Goal: Task Accomplishment & Management: Manage account settings

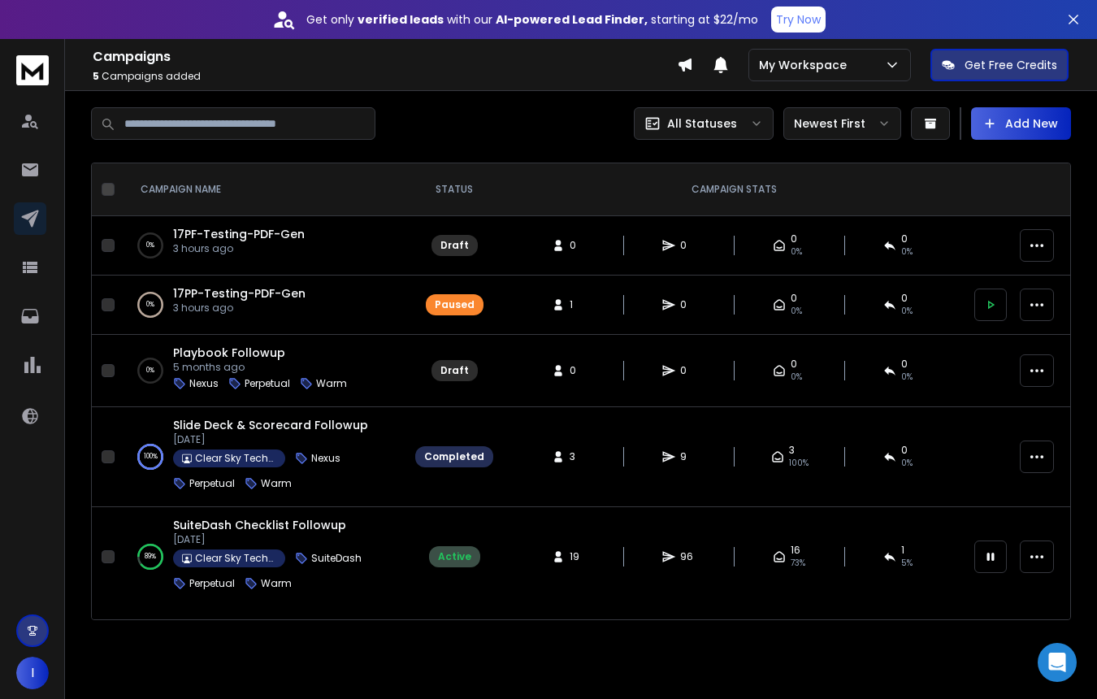
click at [106, 302] on button "button" at bounding box center [108, 304] width 13 height 13
click at [110, 250] on button "button" at bounding box center [108, 245] width 13 height 13
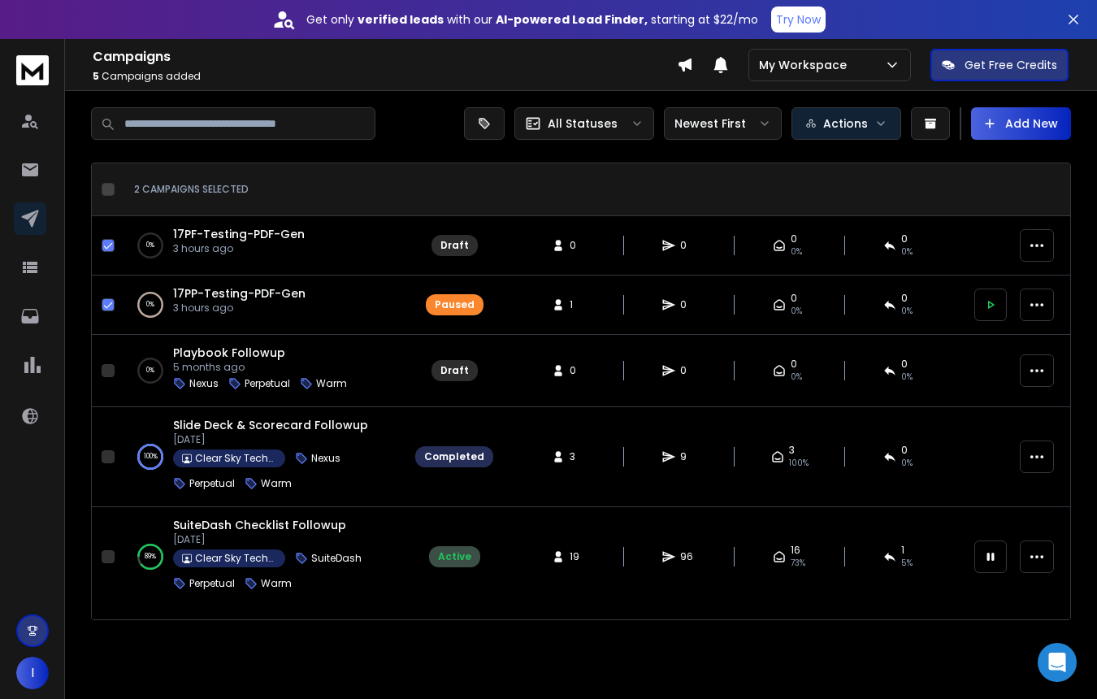
click at [839, 114] on button "Actions" at bounding box center [846, 123] width 110 height 32
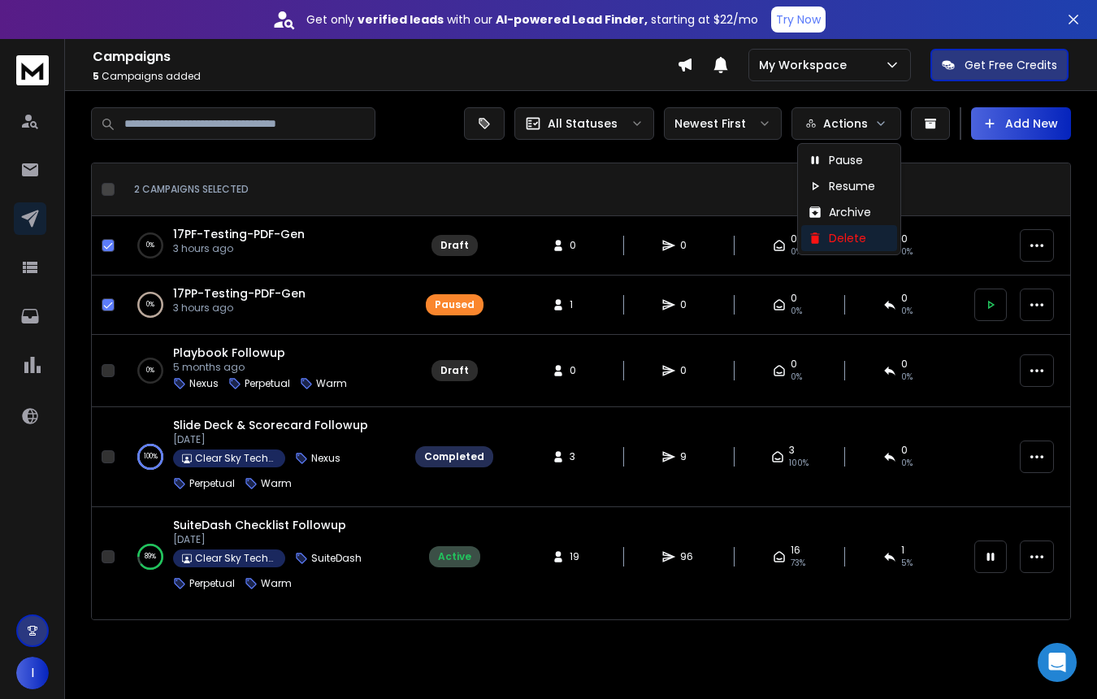
click at [833, 231] on p "Delete" at bounding box center [846, 238] width 37 height 16
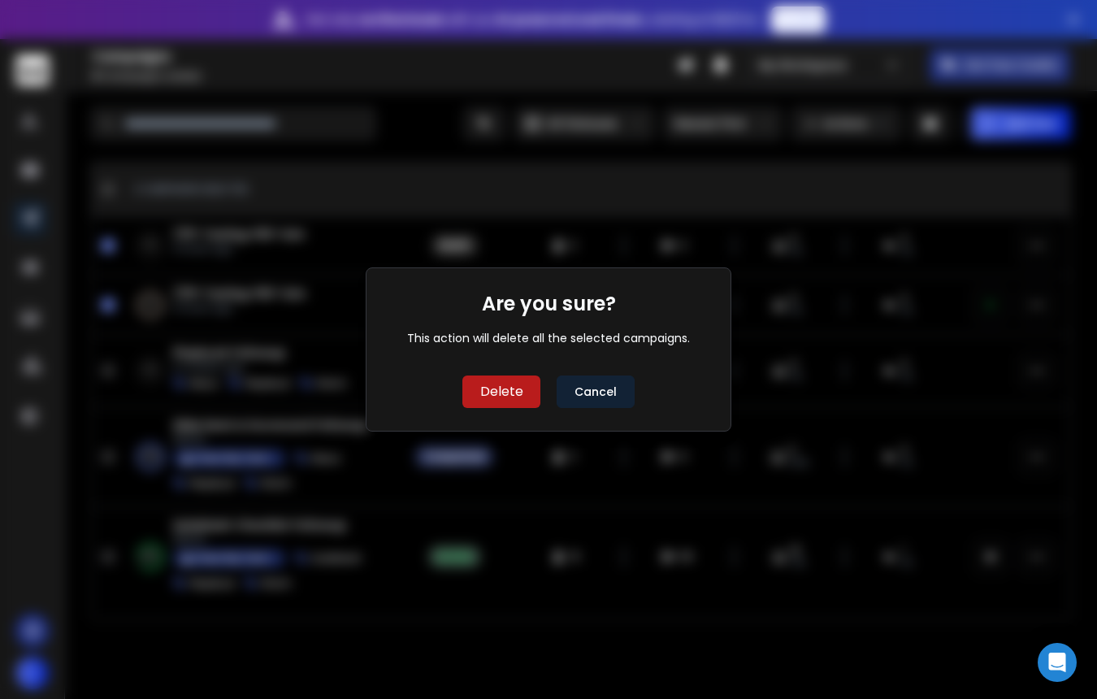
click at [497, 389] on p "delete" at bounding box center [501, 391] width 43 height 19
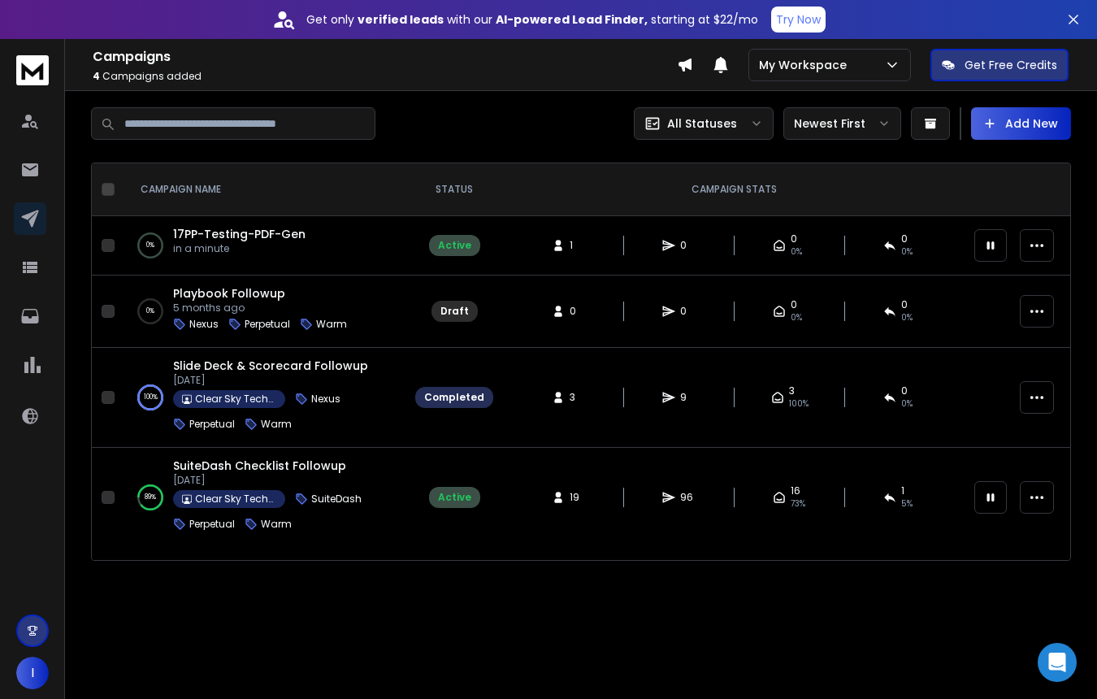
click at [984, 250] on icon at bounding box center [990, 245] width 15 height 15
click at [318, 673] on div "Get only verified leads with our AI-powered Lead Finder, starting at $22/mo Try…" at bounding box center [548, 349] width 1097 height 699
click at [228, 231] on span "17PP-Testing-PDF-Gen" at bounding box center [239, 234] width 132 height 16
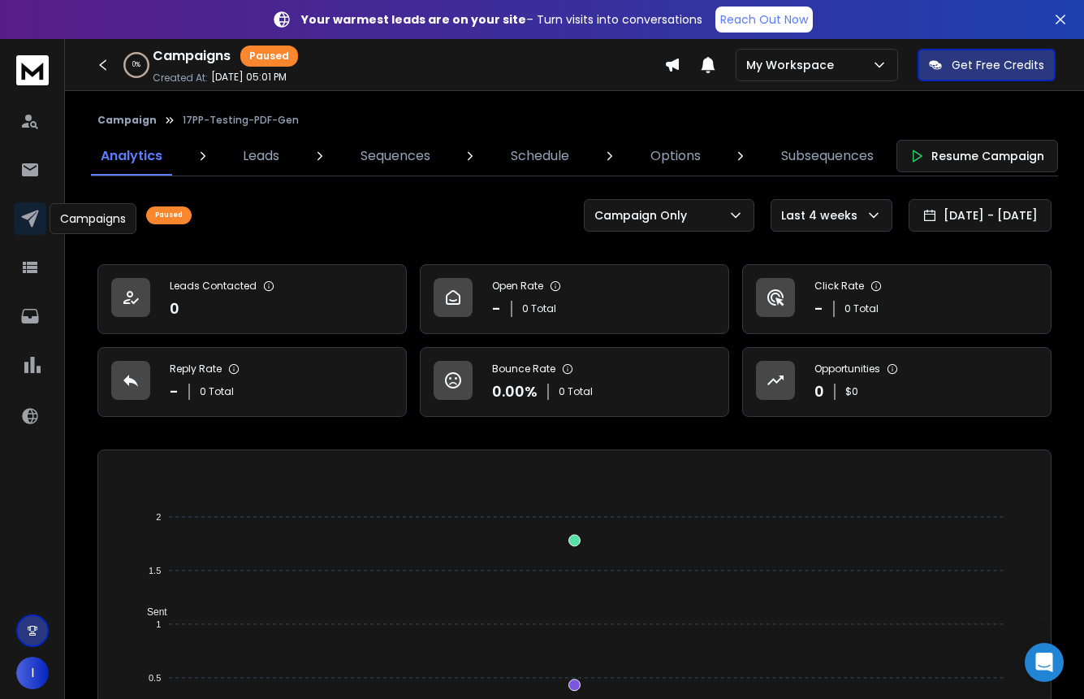
click at [28, 214] on icon at bounding box center [29, 218] width 17 height 17
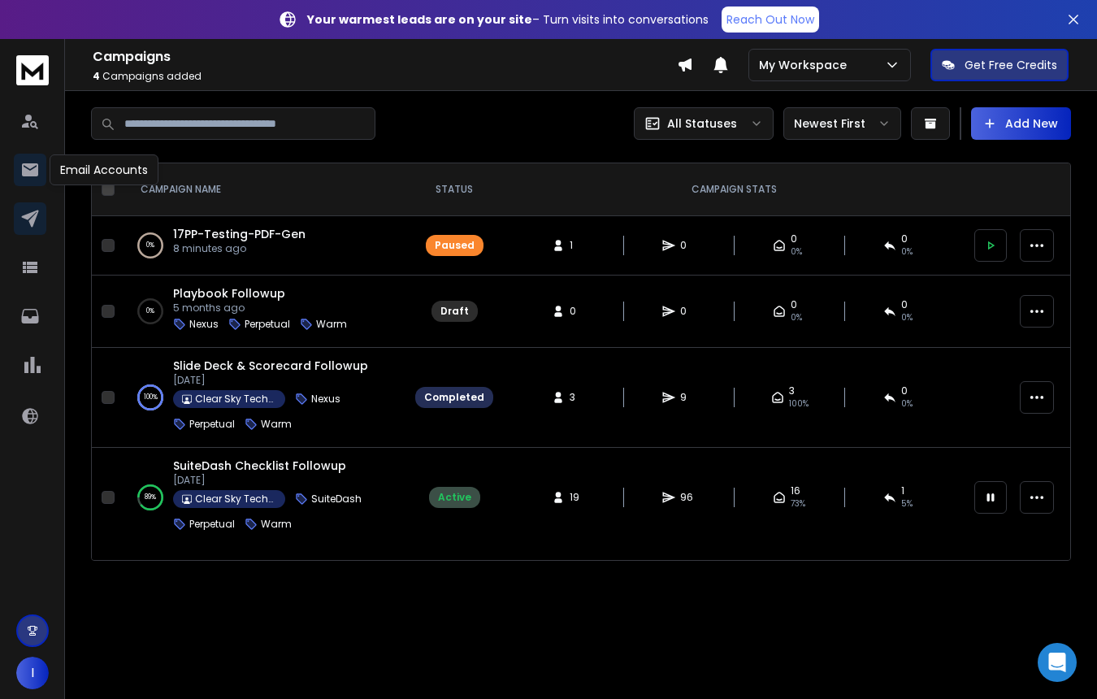
click at [32, 162] on icon at bounding box center [29, 169] width 19 height 19
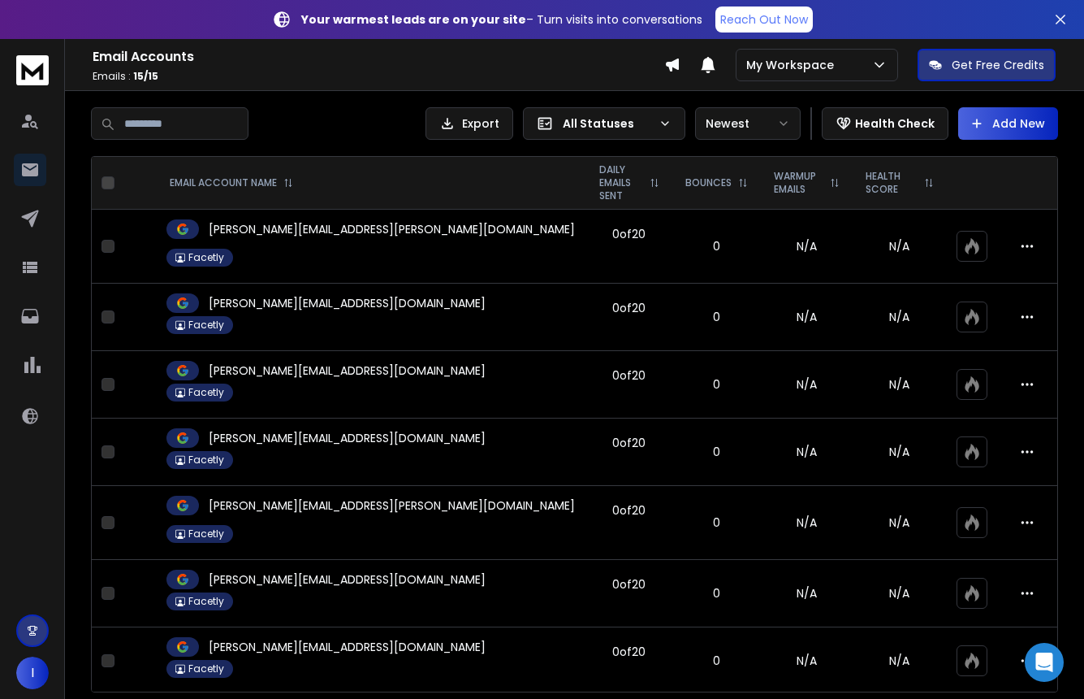
click at [1064, 23] on icon at bounding box center [1061, 20] width 10 height 10
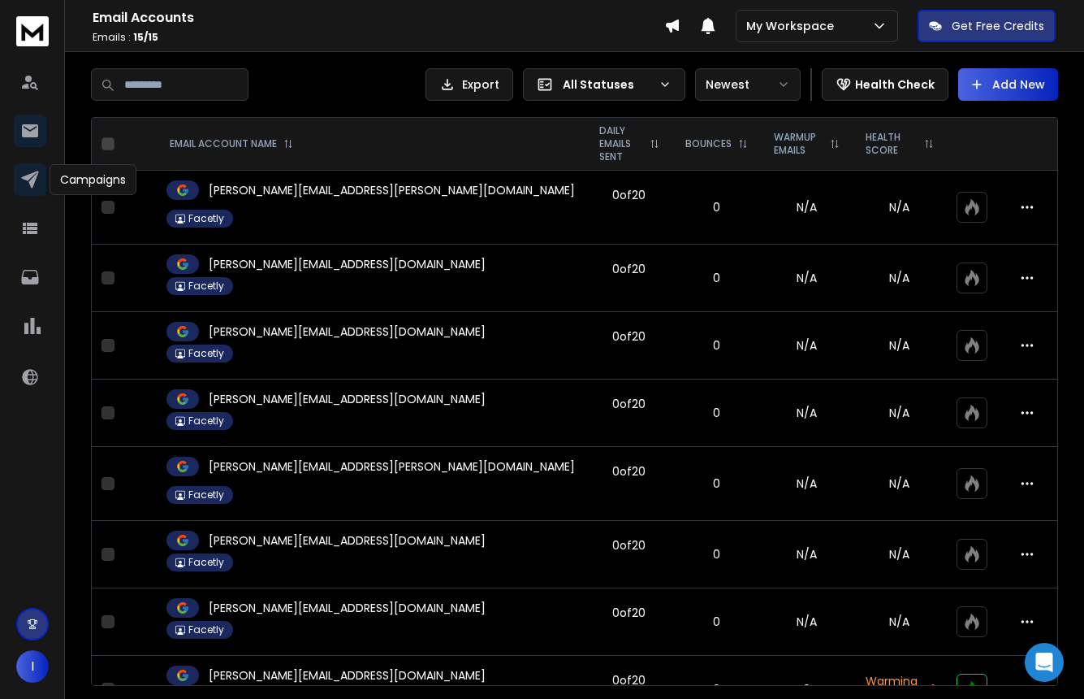
click at [31, 180] on icon at bounding box center [29, 179] width 17 height 17
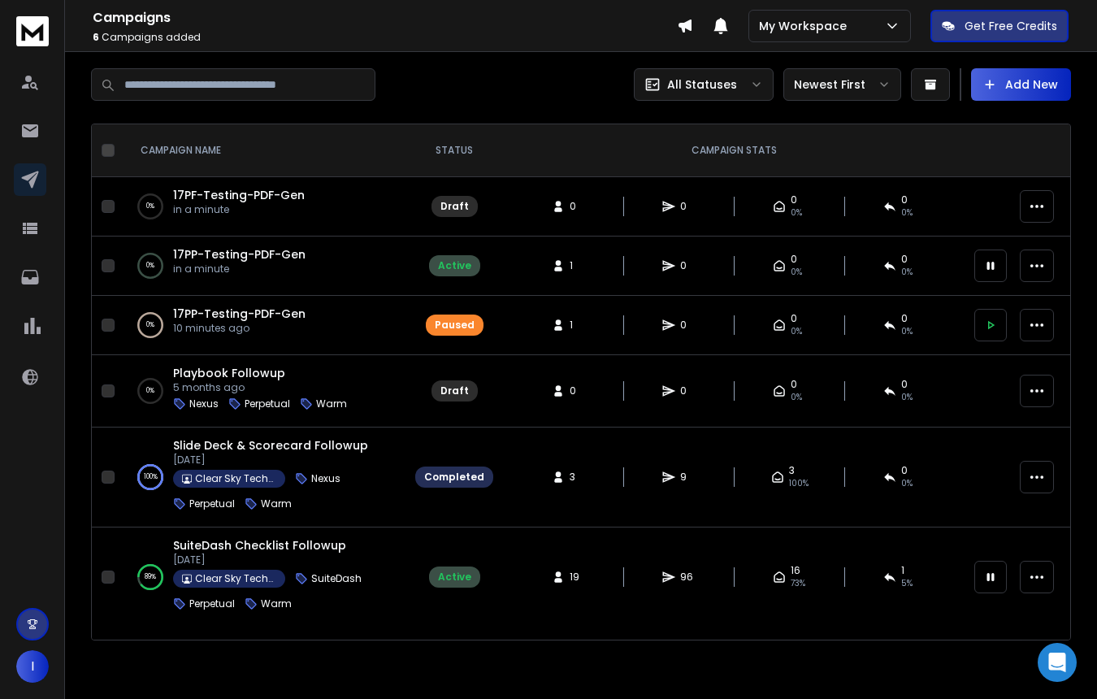
click at [991, 262] on icon at bounding box center [990, 265] width 15 height 15
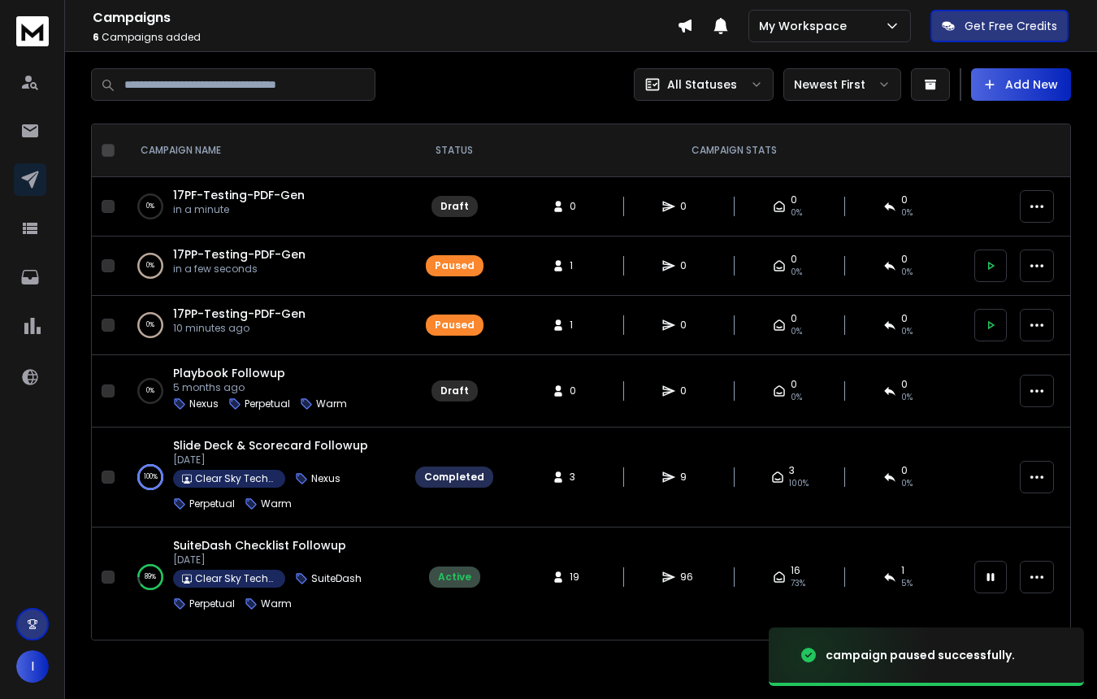
click at [1039, 328] on icon "button" at bounding box center [1036, 325] width 16 height 16
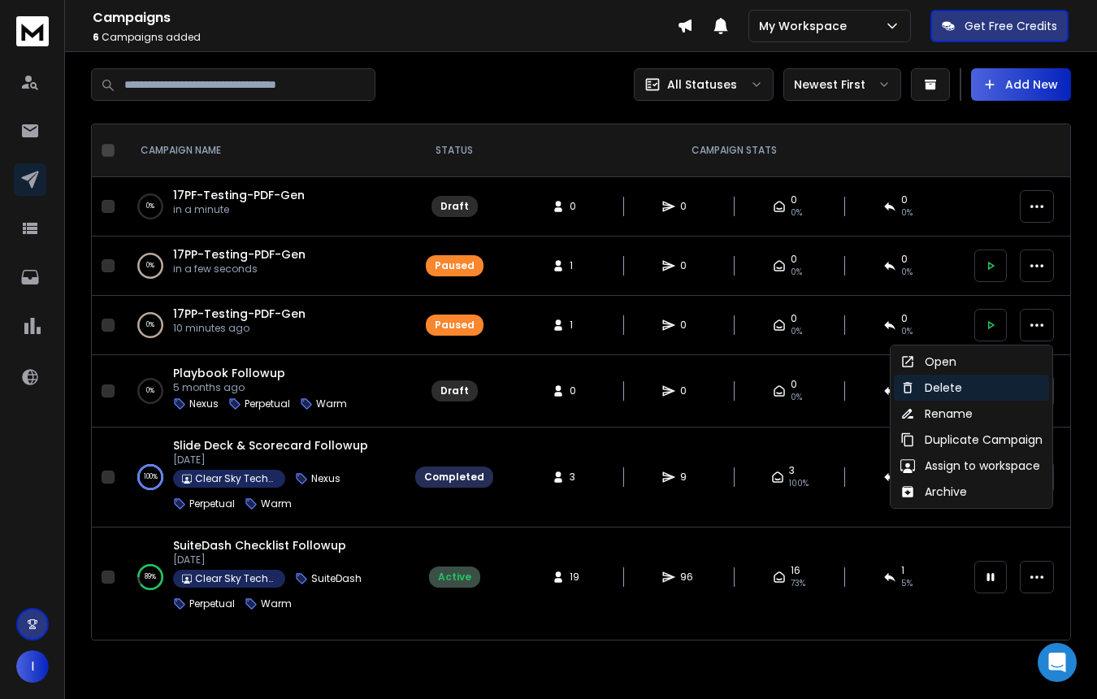
click at [956, 384] on div "Delete" at bounding box center [931, 387] width 62 height 16
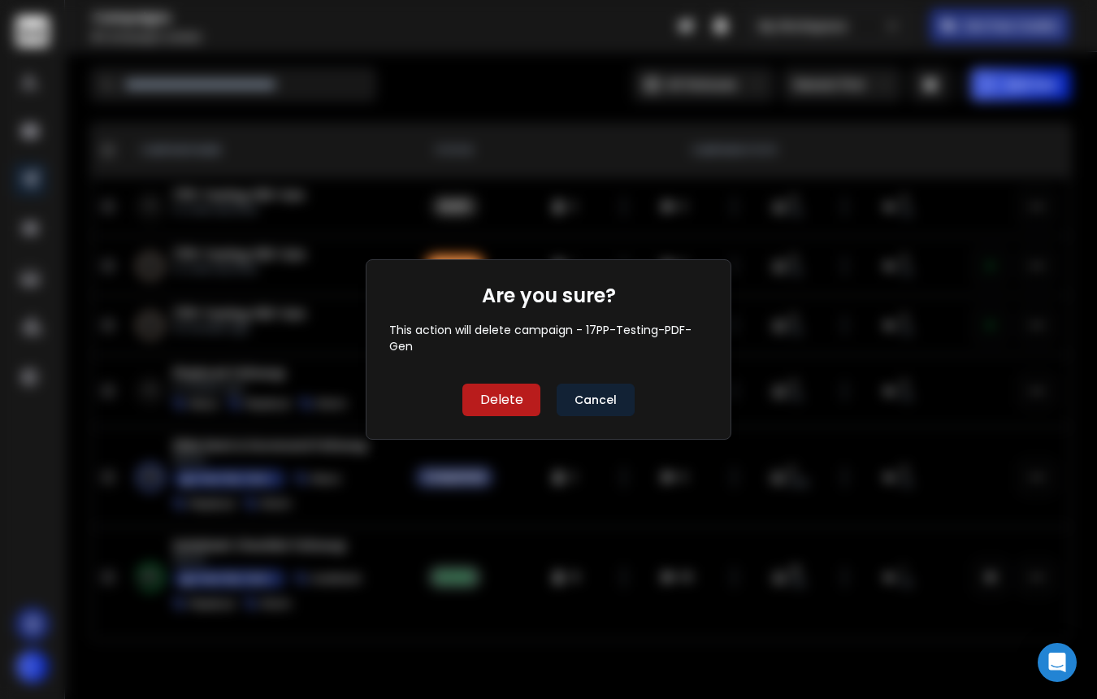
click at [499, 392] on button "Delete" at bounding box center [501, 399] width 78 height 32
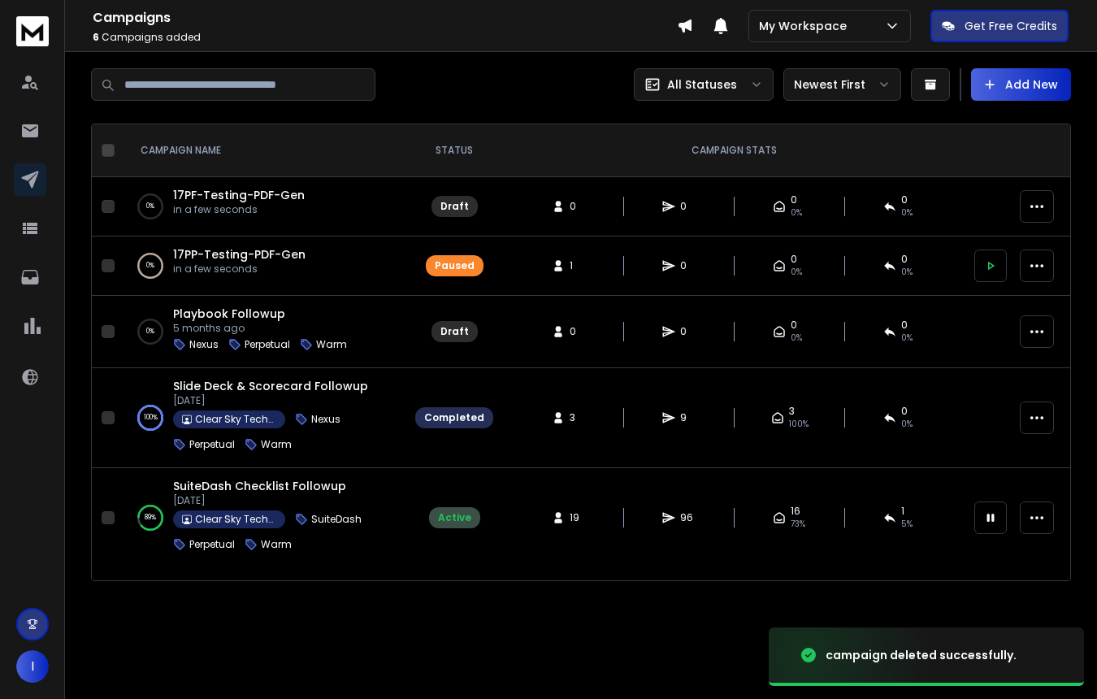
click at [244, 250] on span "17PP-Testing-PDF-Gen" at bounding box center [239, 254] width 132 height 16
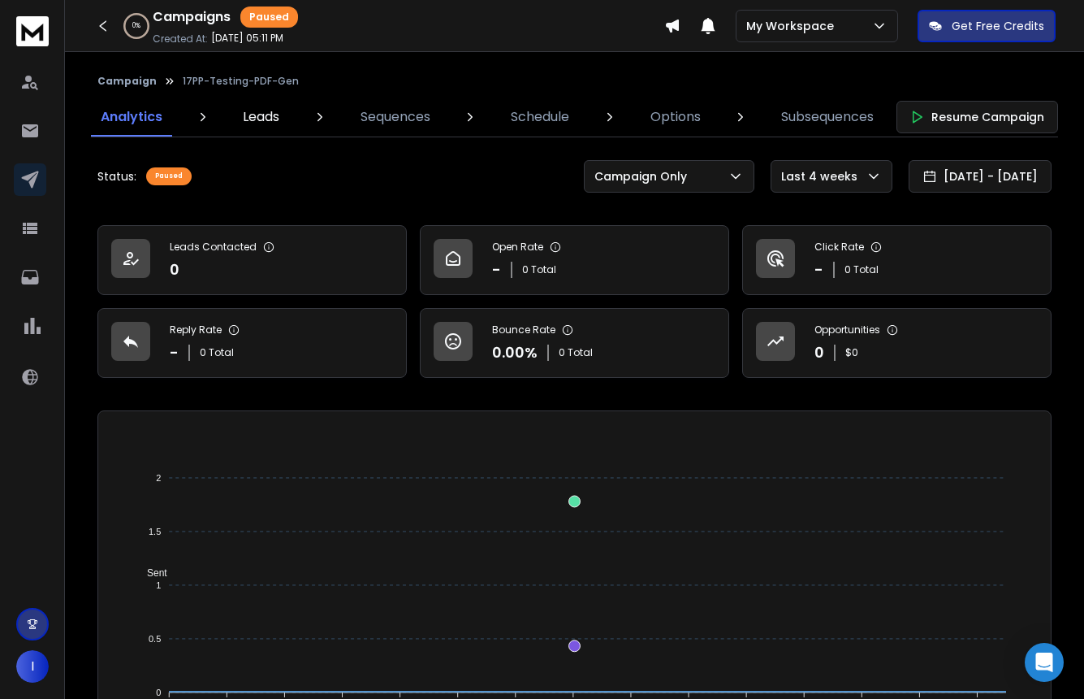
click at [268, 115] on p "Leads" at bounding box center [261, 116] width 37 height 19
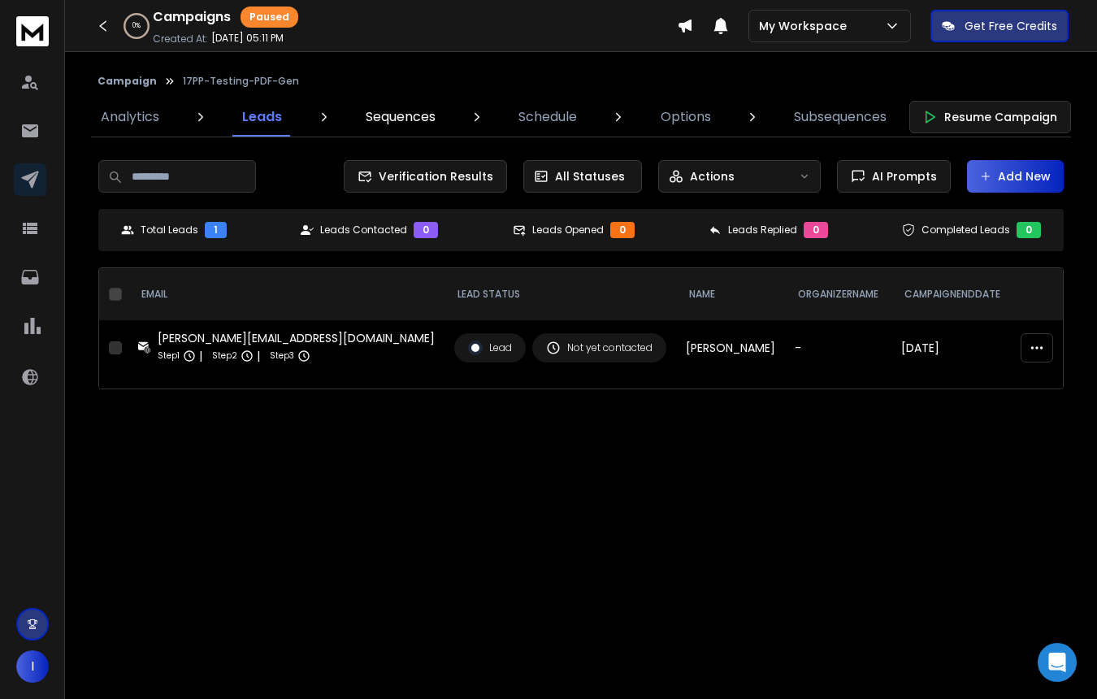
click at [424, 110] on p "Sequences" at bounding box center [401, 116] width 70 height 19
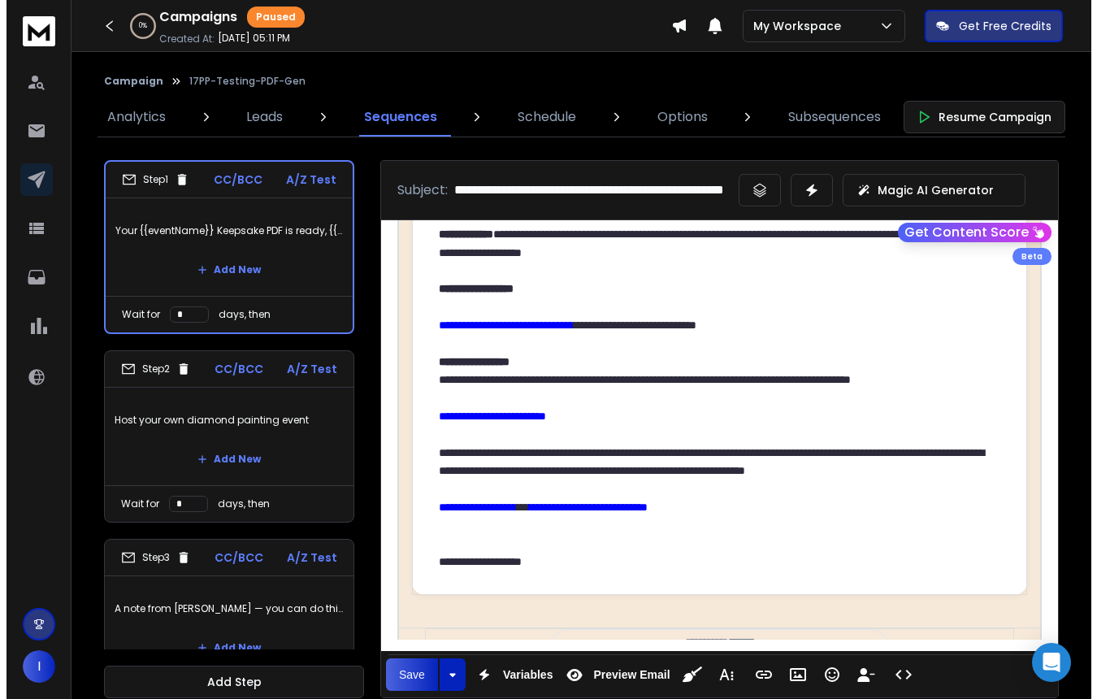
scroll to position [244, 0]
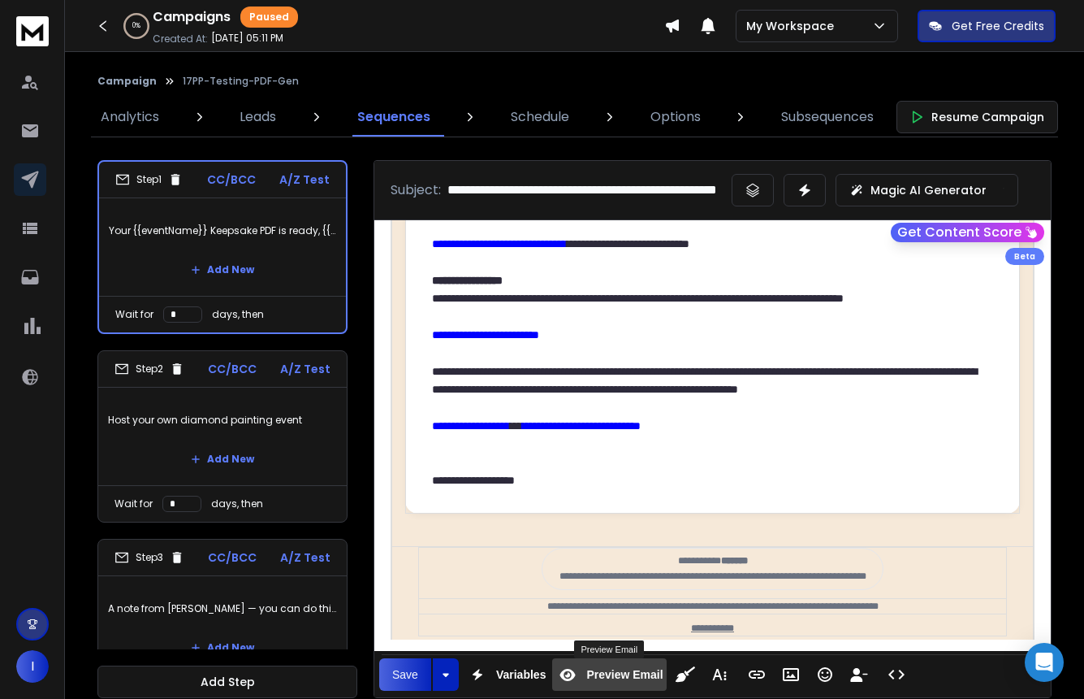
click at [587, 666] on div "Preview Email" at bounding box center [609, 674] width 114 height 27
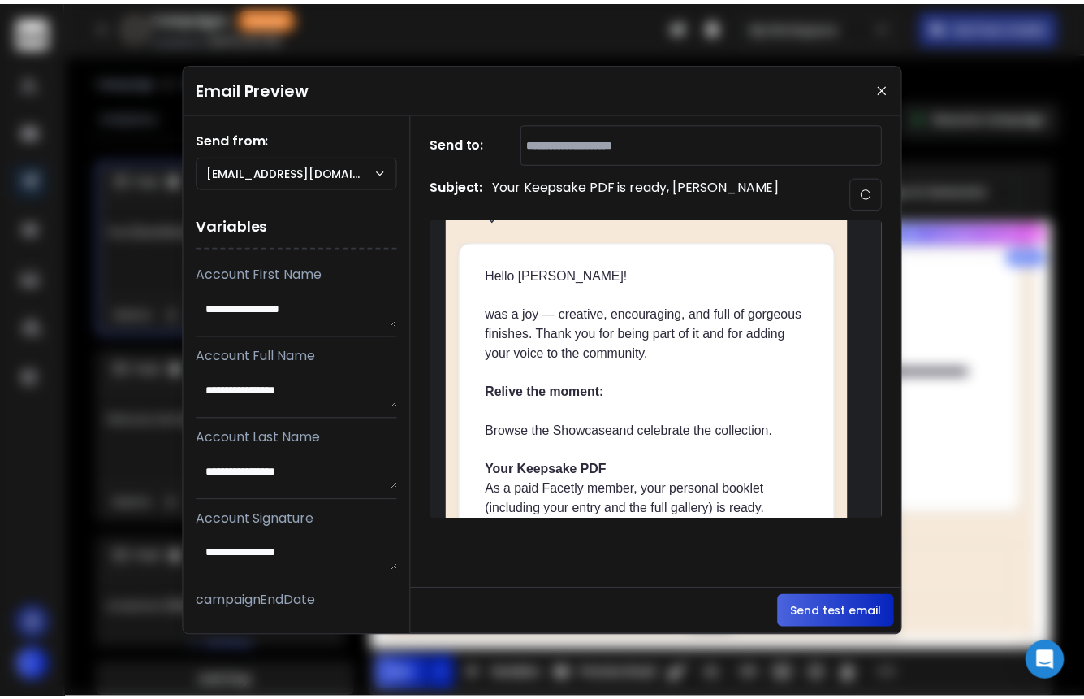
scroll to position [0, 0]
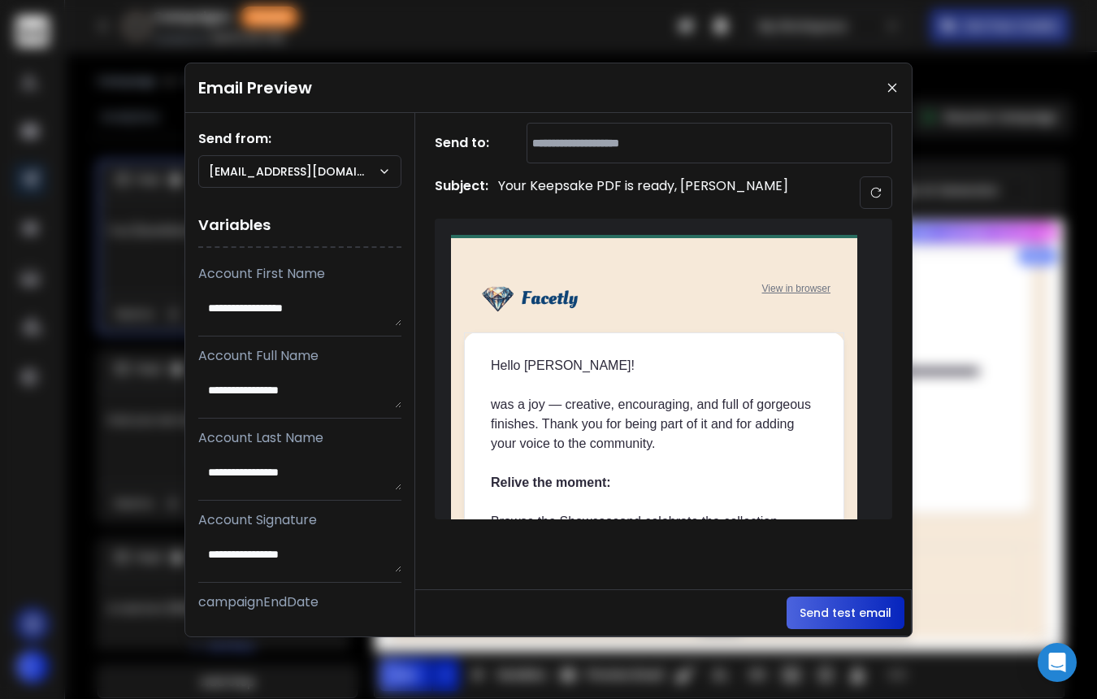
click at [889, 91] on icon at bounding box center [891, 87] width 13 height 13
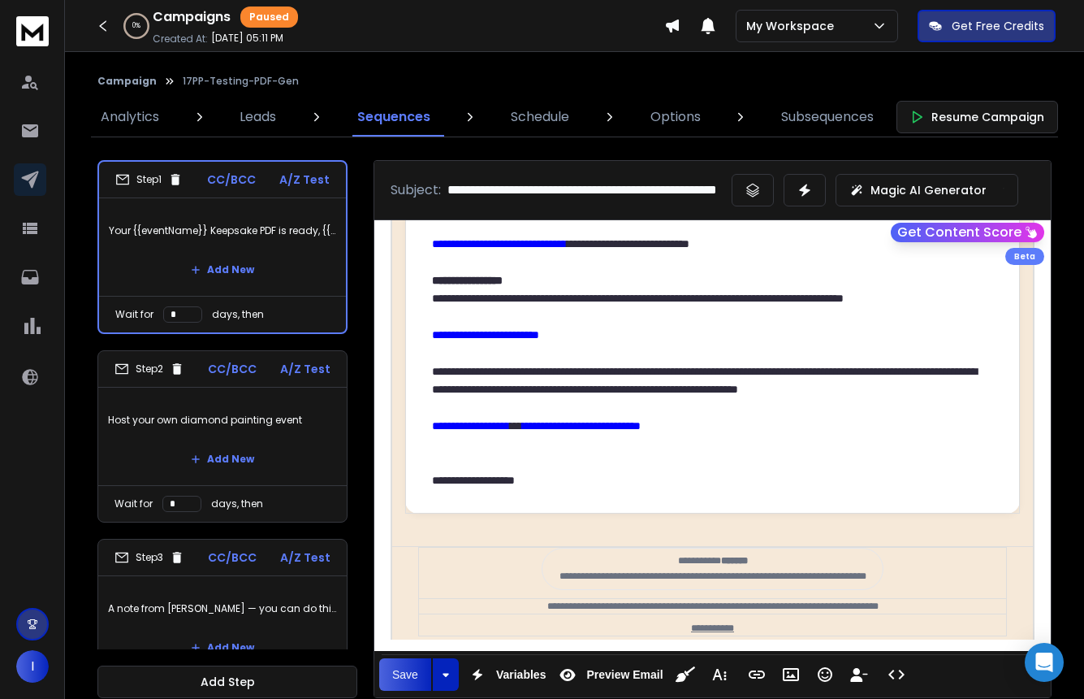
click at [816, 454] on div at bounding box center [706, 462] width 549 height 18
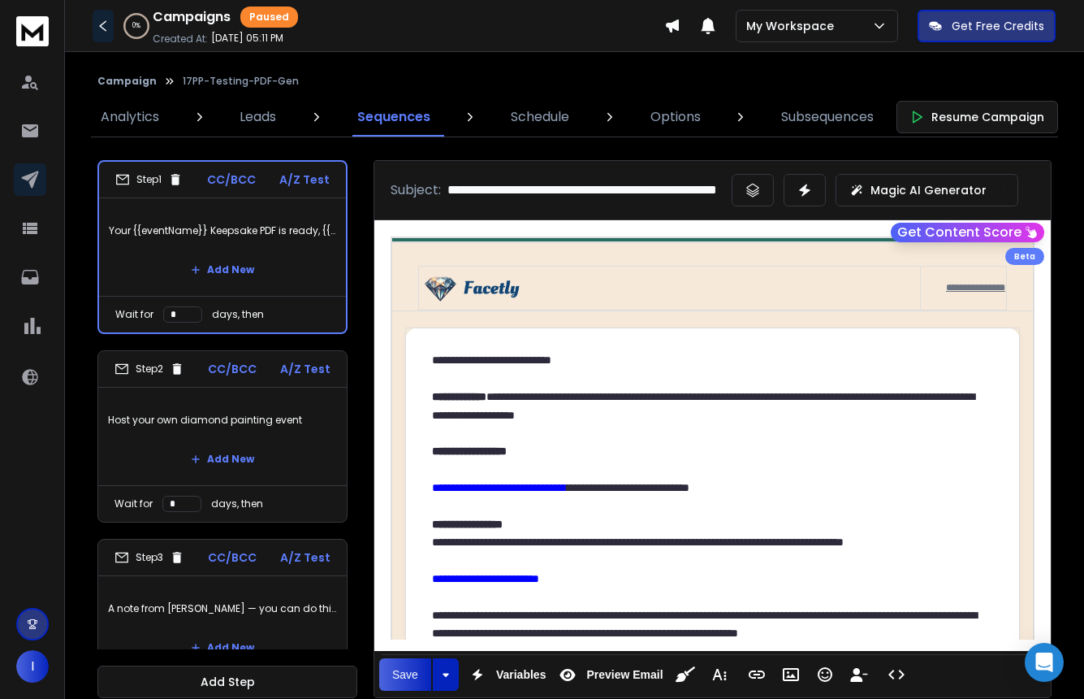
click at [106, 22] on icon at bounding box center [103, 26] width 15 height 15
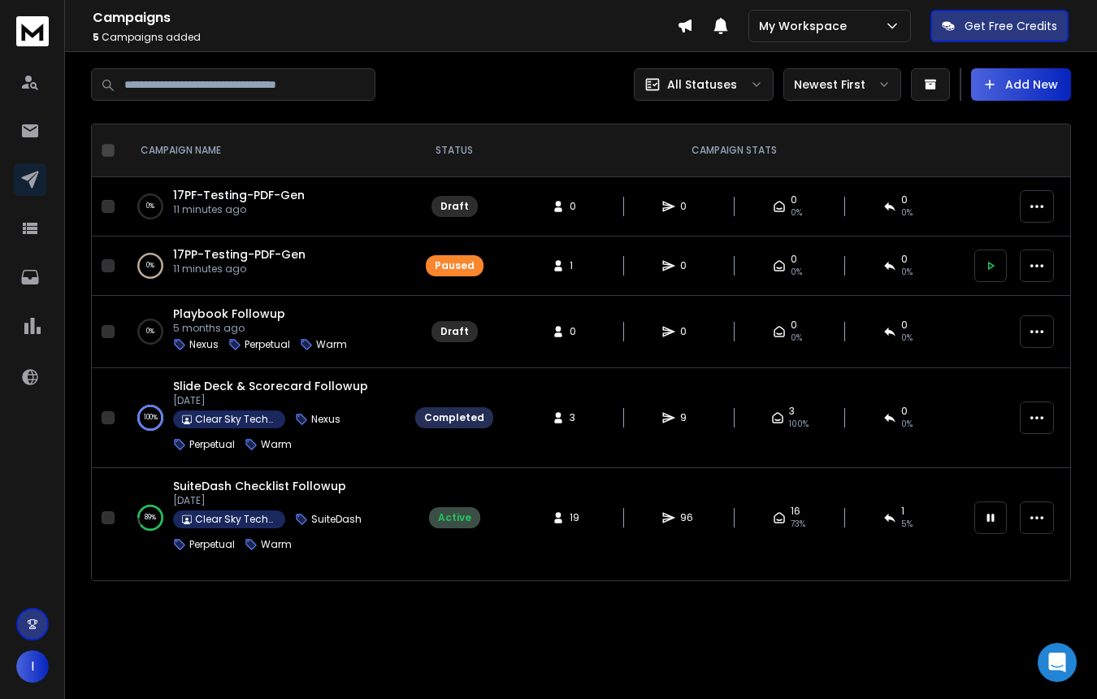
click at [392, 651] on div "Your warmest leads are on your site – Turn visits into conversations Reach Out …" at bounding box center [548, 349] width 1097 height 699
click at [34, 126] on icon at bounding box center [30, 130] width 16 height 13
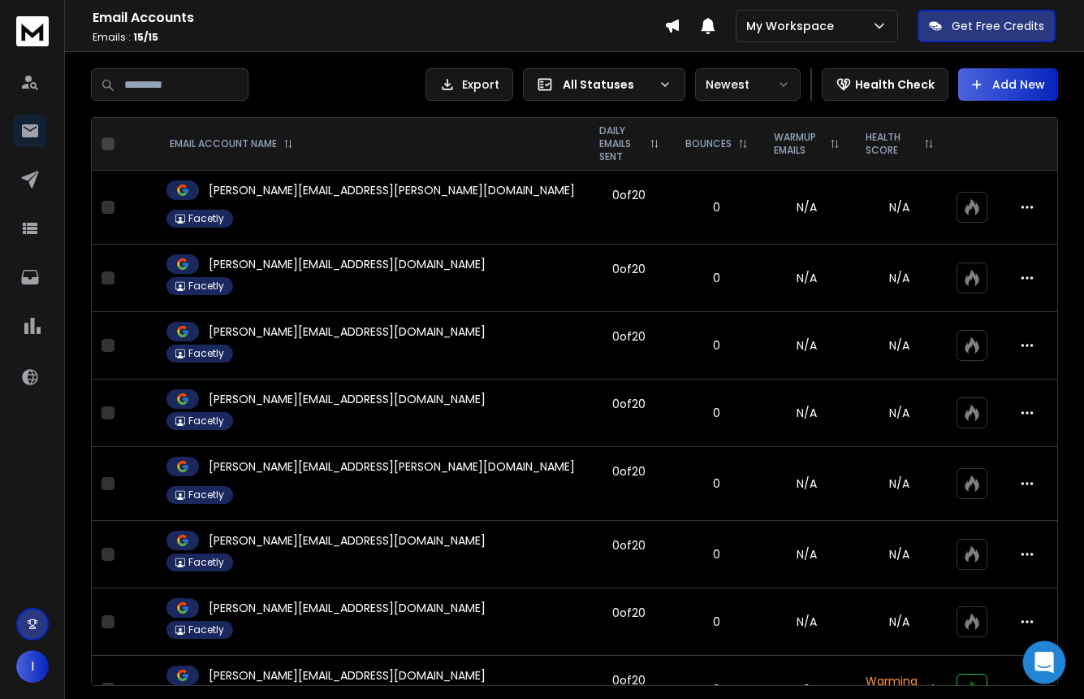
click at [1048, 664] on icon "Open Intercom Messenger" at bounding box center [1044, 661] width 19 height 21
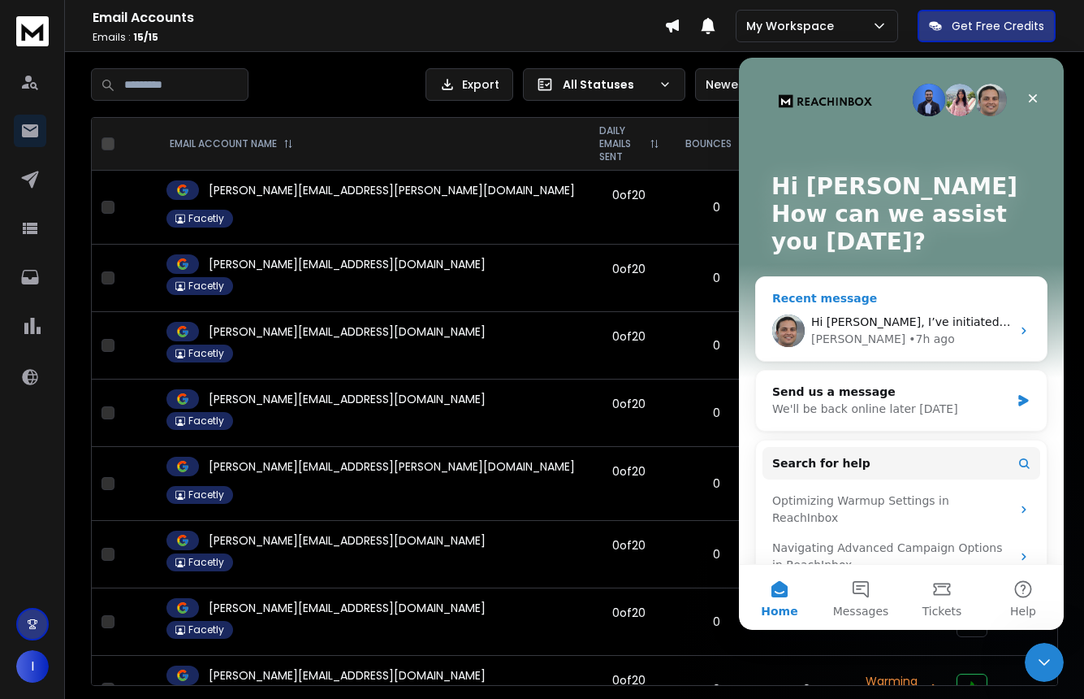
click at [937, 313] on div "Hi [PERSON_NAME], I’ve initiated the connection for your Microsoft domains from…" at bounding box center [901, 331] width 291 height 60
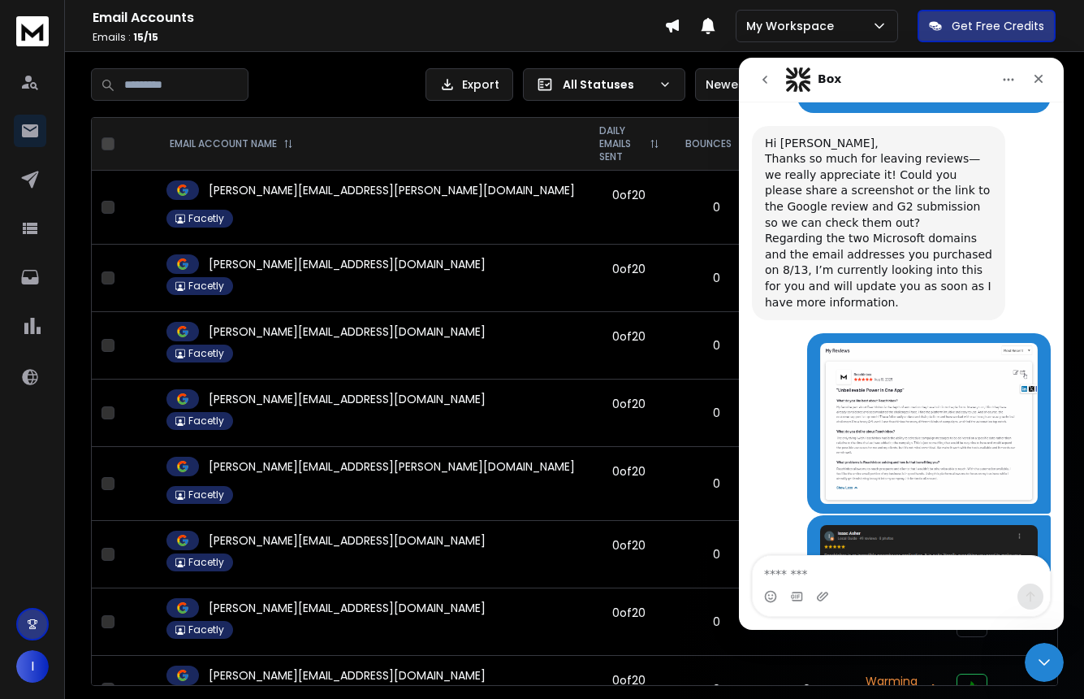
scroll to position [11108, 0]
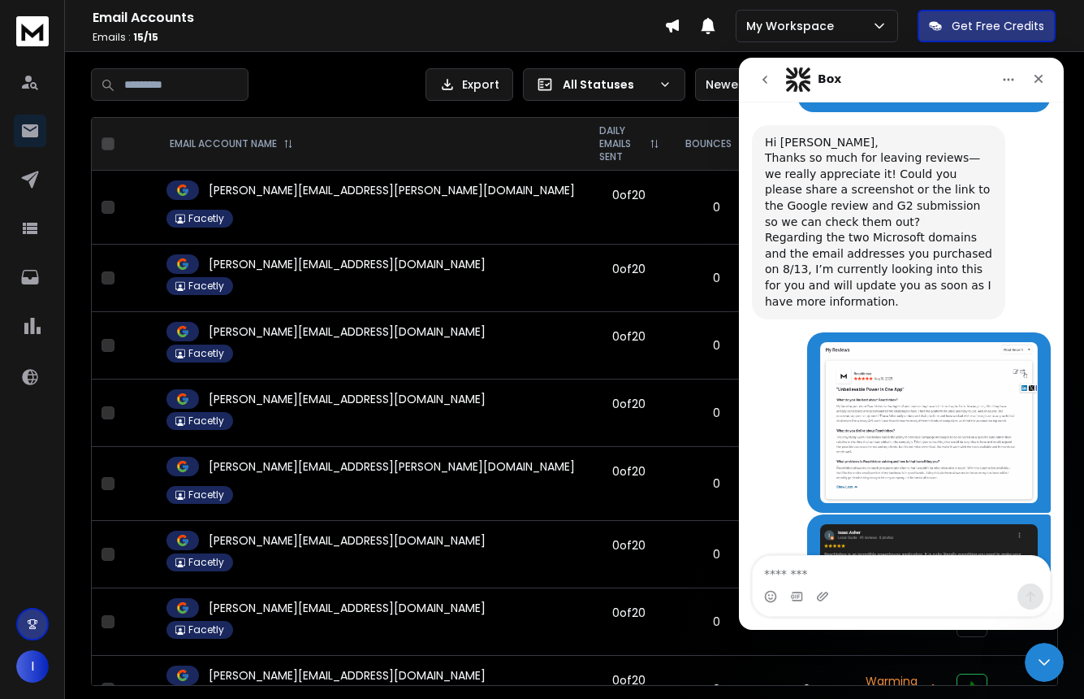
click at [889, 582] on textarea "Message…" at bounding box center [901, 570] width 297 height 28
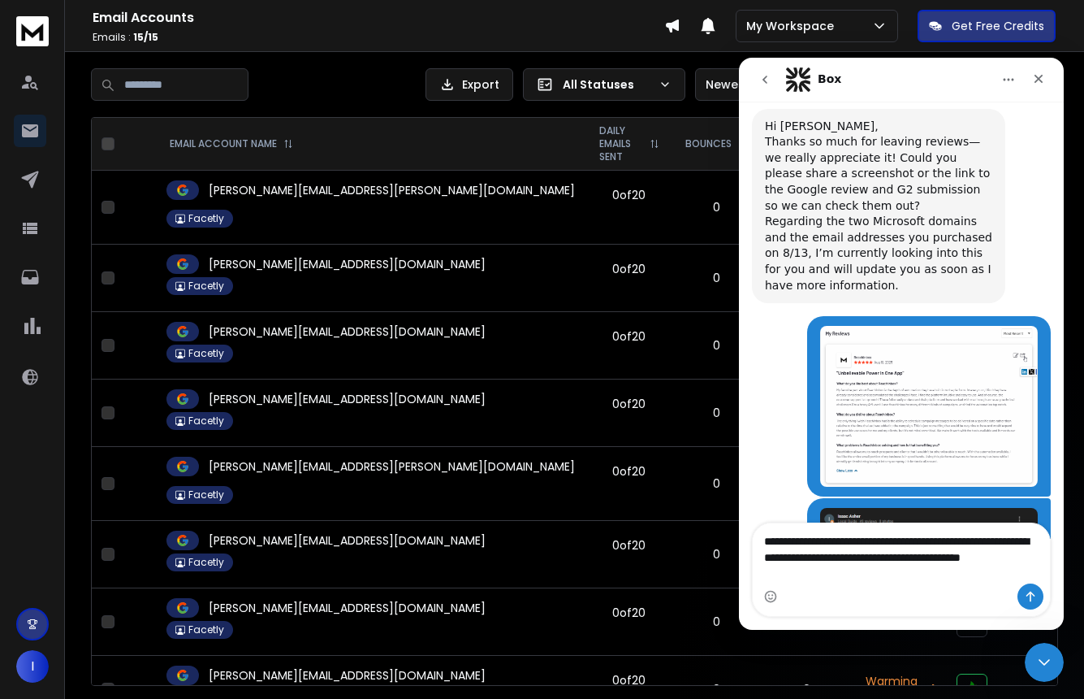
scroll to position [11141, 0]
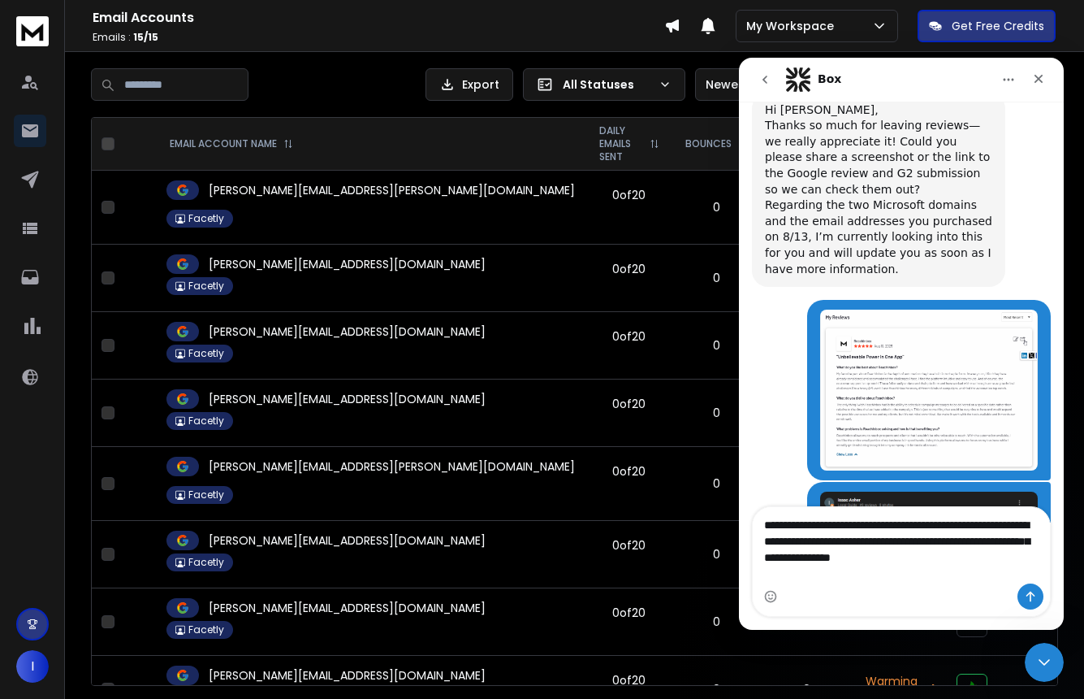
type textarea "**********"
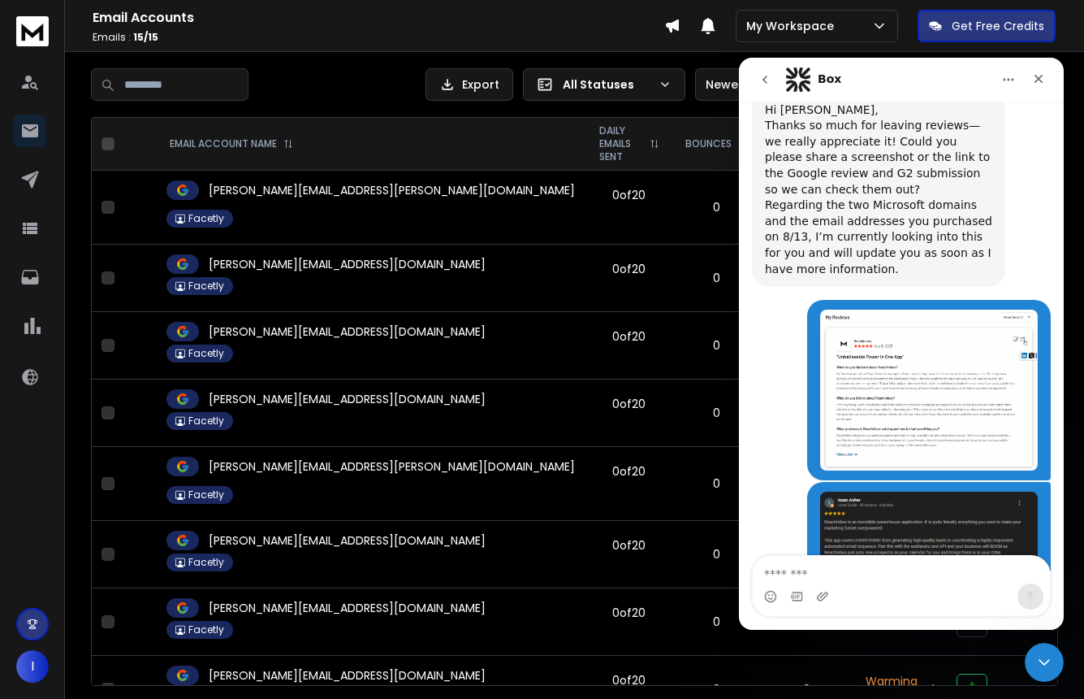
scroll to position [11204, 0]
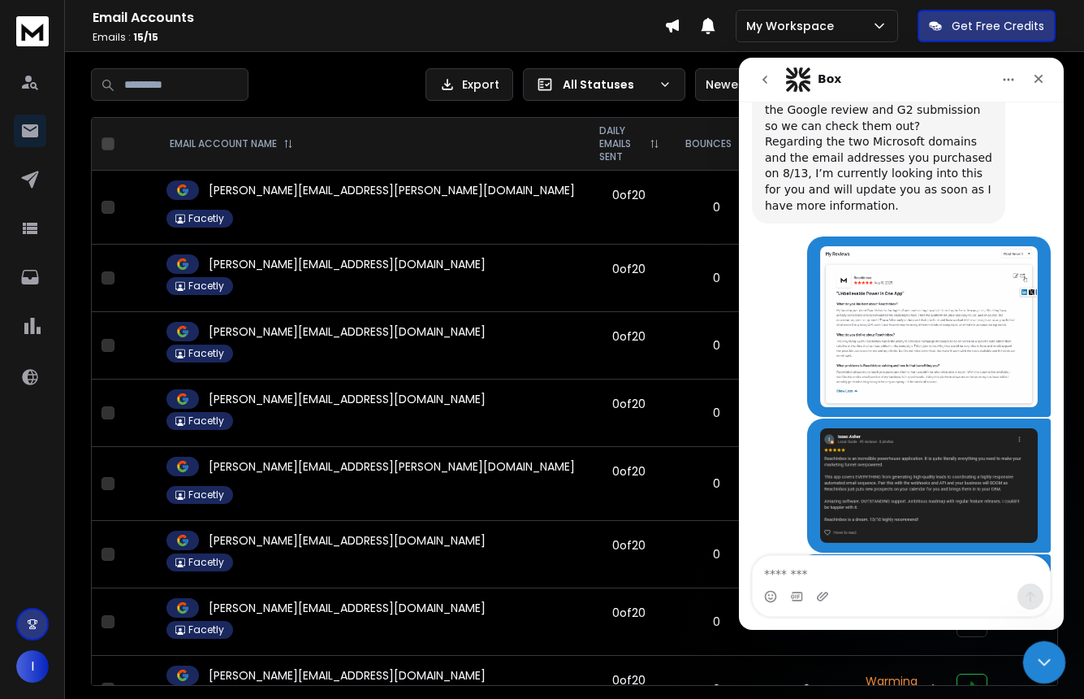
click at [1057, 653] on div "Close Intercom Messenger" at bounding box center [1042, 659] width 39 height 39
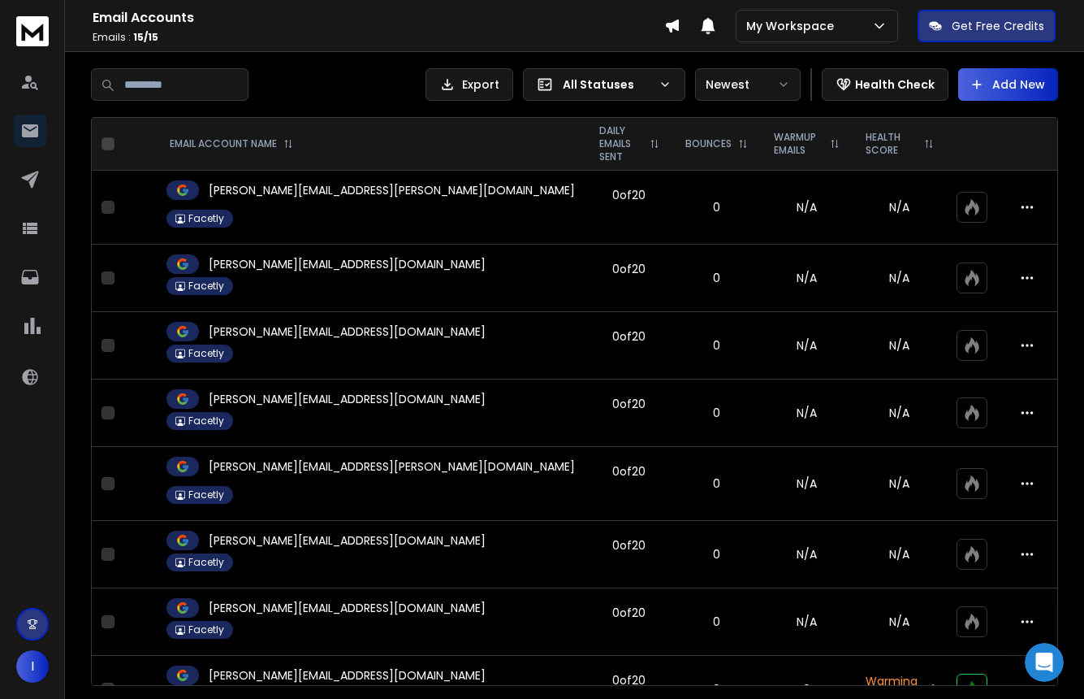
click at [377, 53] on div "Export All Statuses Newest Health Check Add New EMAIL ACCOUNT NAME DAILY EMAILS…" at bounding box center [574, 377] width 1019 height 650
